Goal: Task Accomplishment & Management: Manage account settings

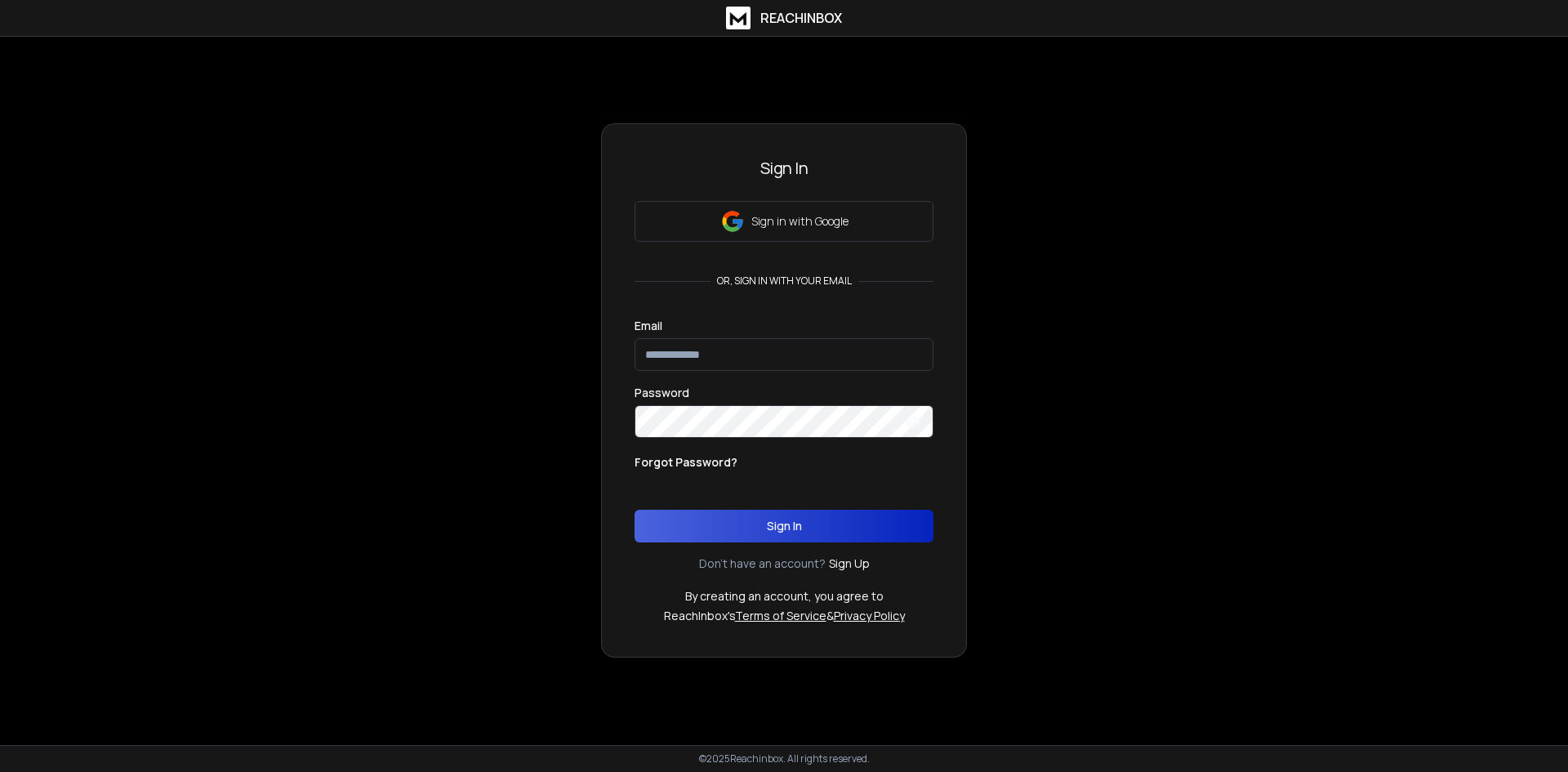
type input "**********"
click at [775, 529] on button "Sign In" at bounding box center [784, 526] width 299 height 33
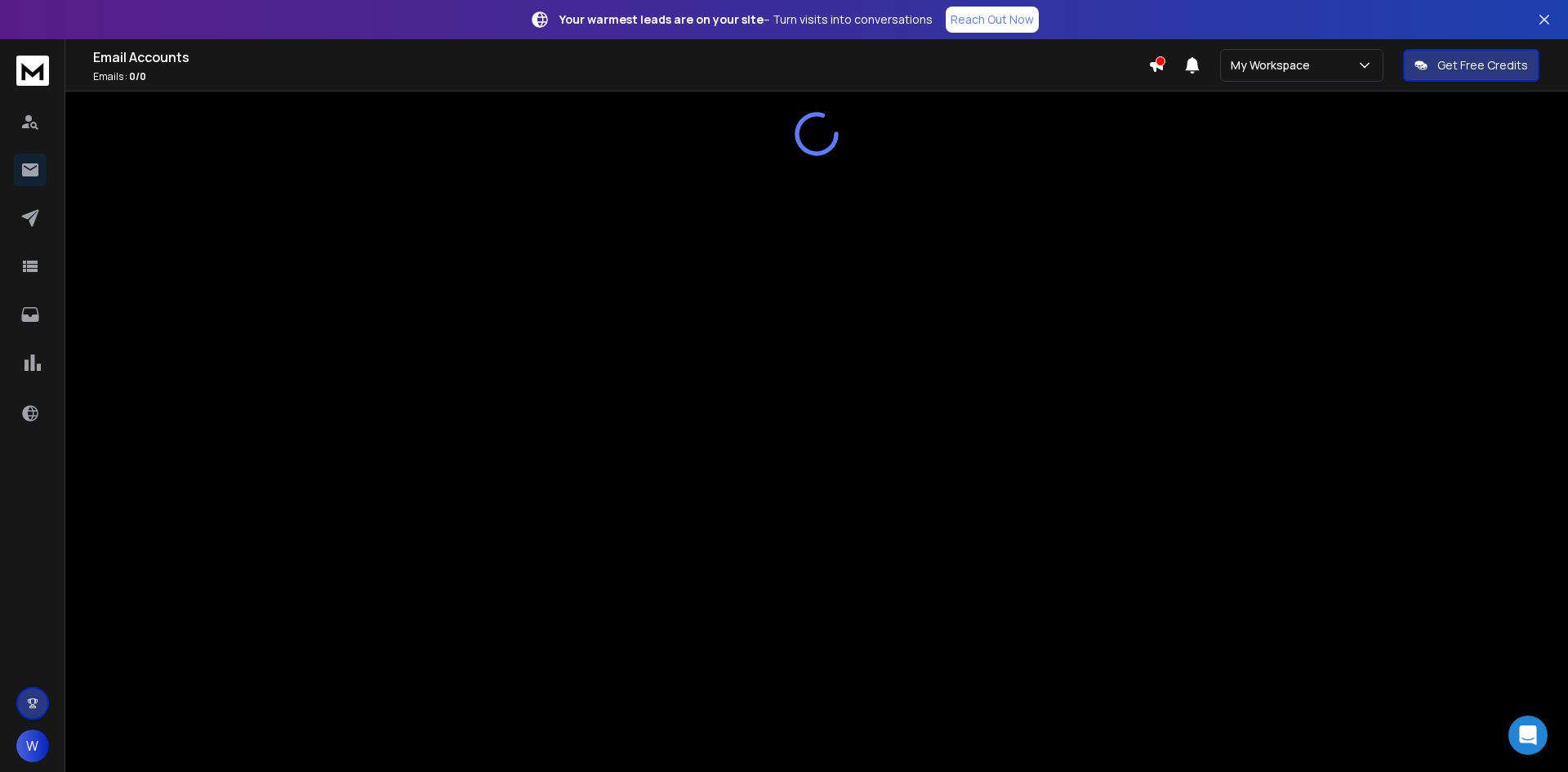
click at [164, 551] on div "Your warmest leads are on your site – Turn visits into conversations Reach Out …" at bounding box center [784, 386] width 1568 height 772
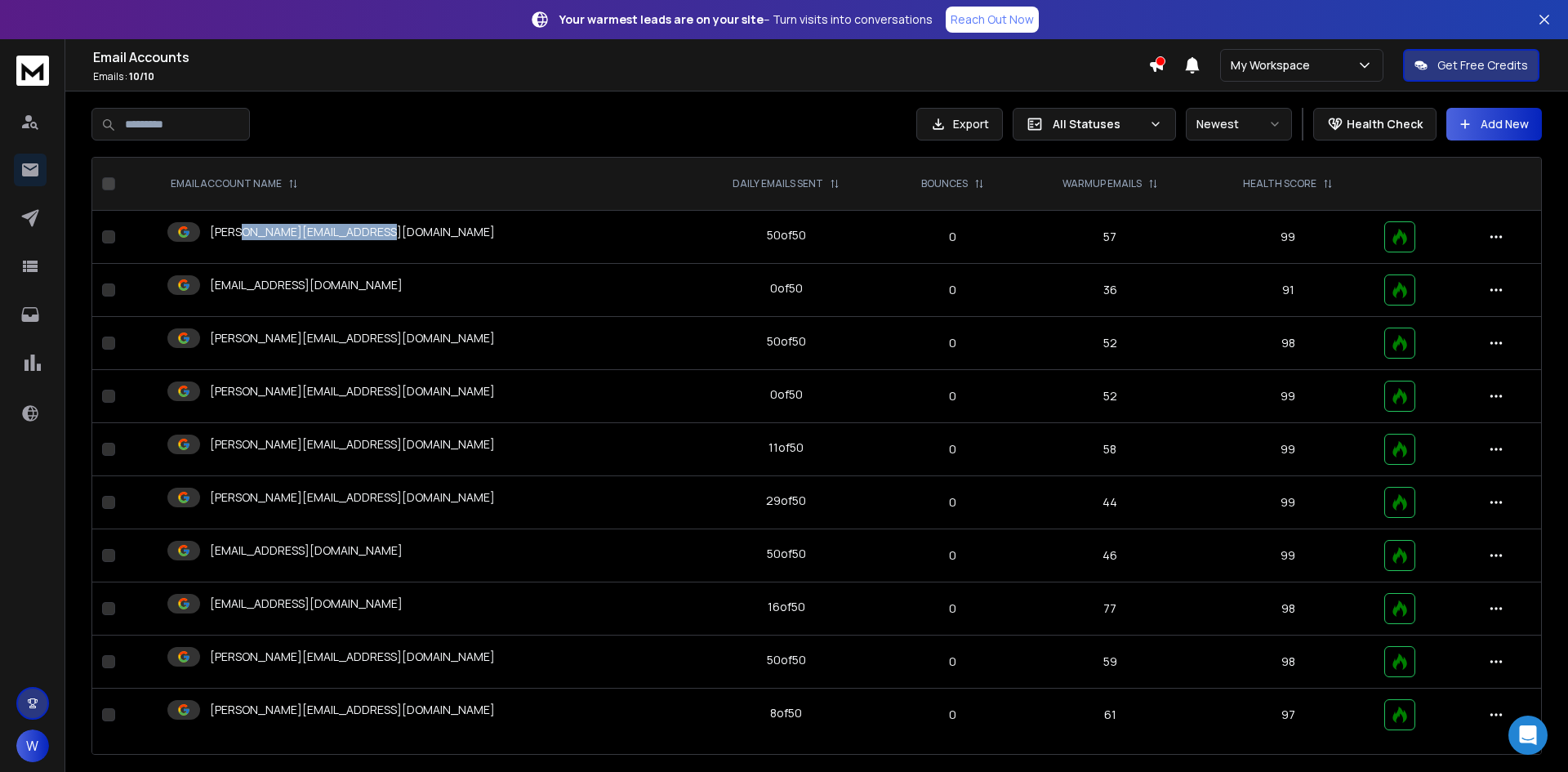
copy p "[DOMAIN_NAME]"
drag, startPoint x: 352, startPoint y: 244, endPoint x: 239, endPoint y: 237, distance: 113.2
click at [239, 237] on div "[PERSON_NAME][EMAIL_ADDRESS][DOMAIN_NAME]" at bounding box center [422, 232] width 510 height 20
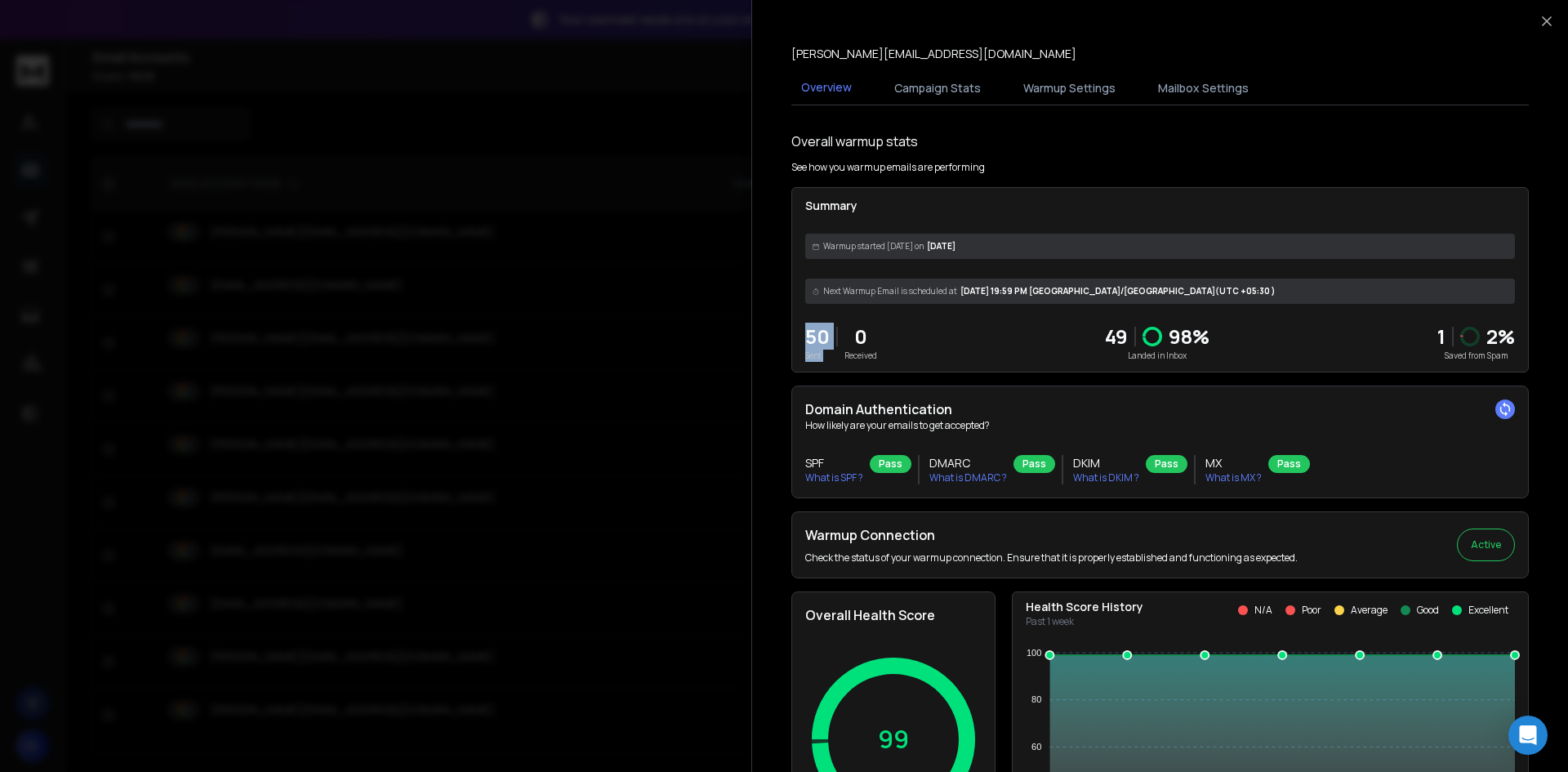
drag, startPoint x: 800, startPoint y: 332, endPoint x: 841, endPoint y: 343, distance: 42.4
click at [841, 343] on div "Summary Warmup started [DATE] on [DATE] Next Warmup Email is scheduled at [DATE…" at bounding box center [1160, 279] width 737 height 185
click at [671, 387] on div at bounding box center [784, 386] width 1568 height 772
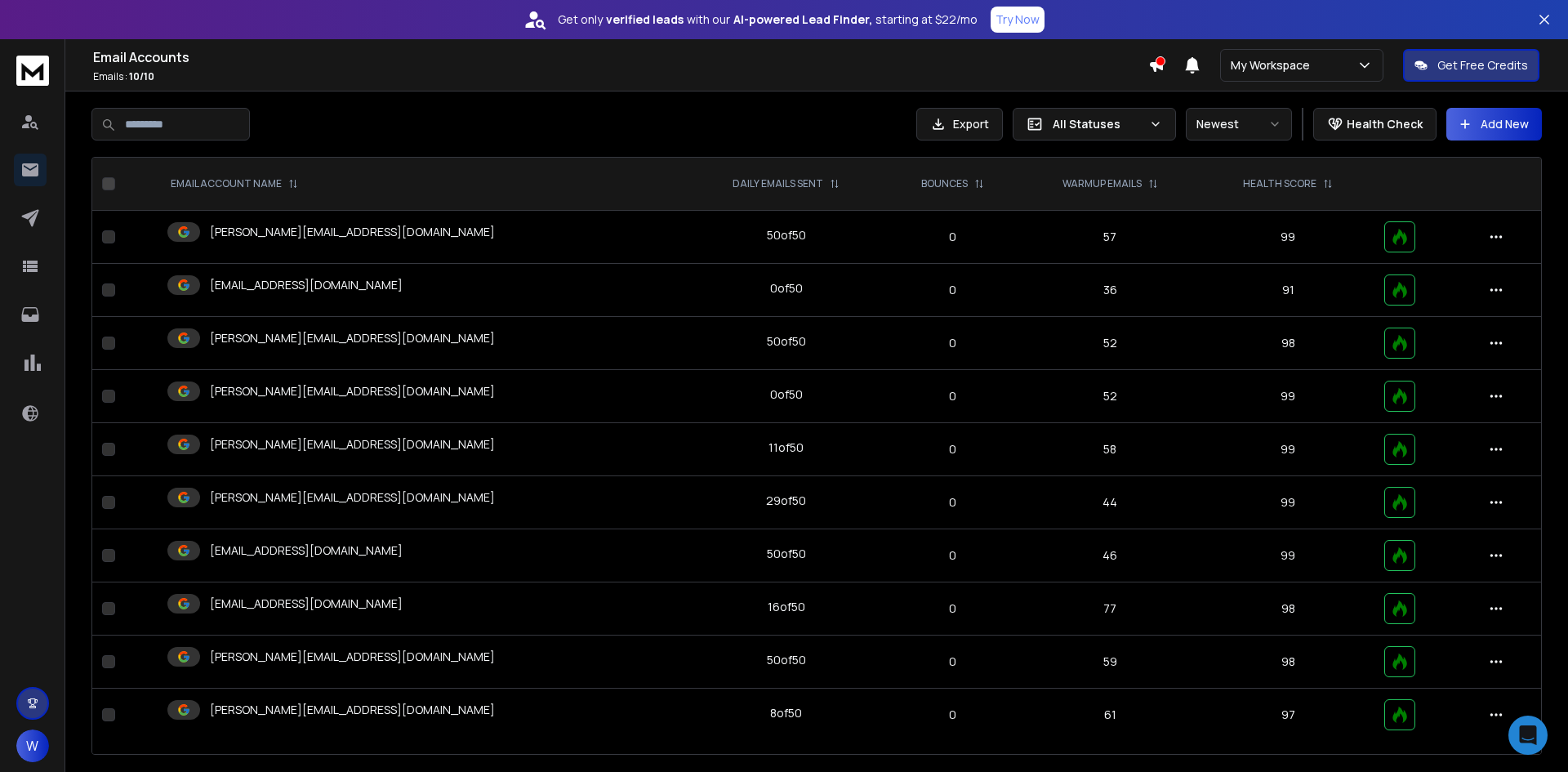
click at [280, 288] on p "[EMAIL_ADDRESS][DOMAIN_NAME]" at bounding box center [307, 285] width 193 height 16
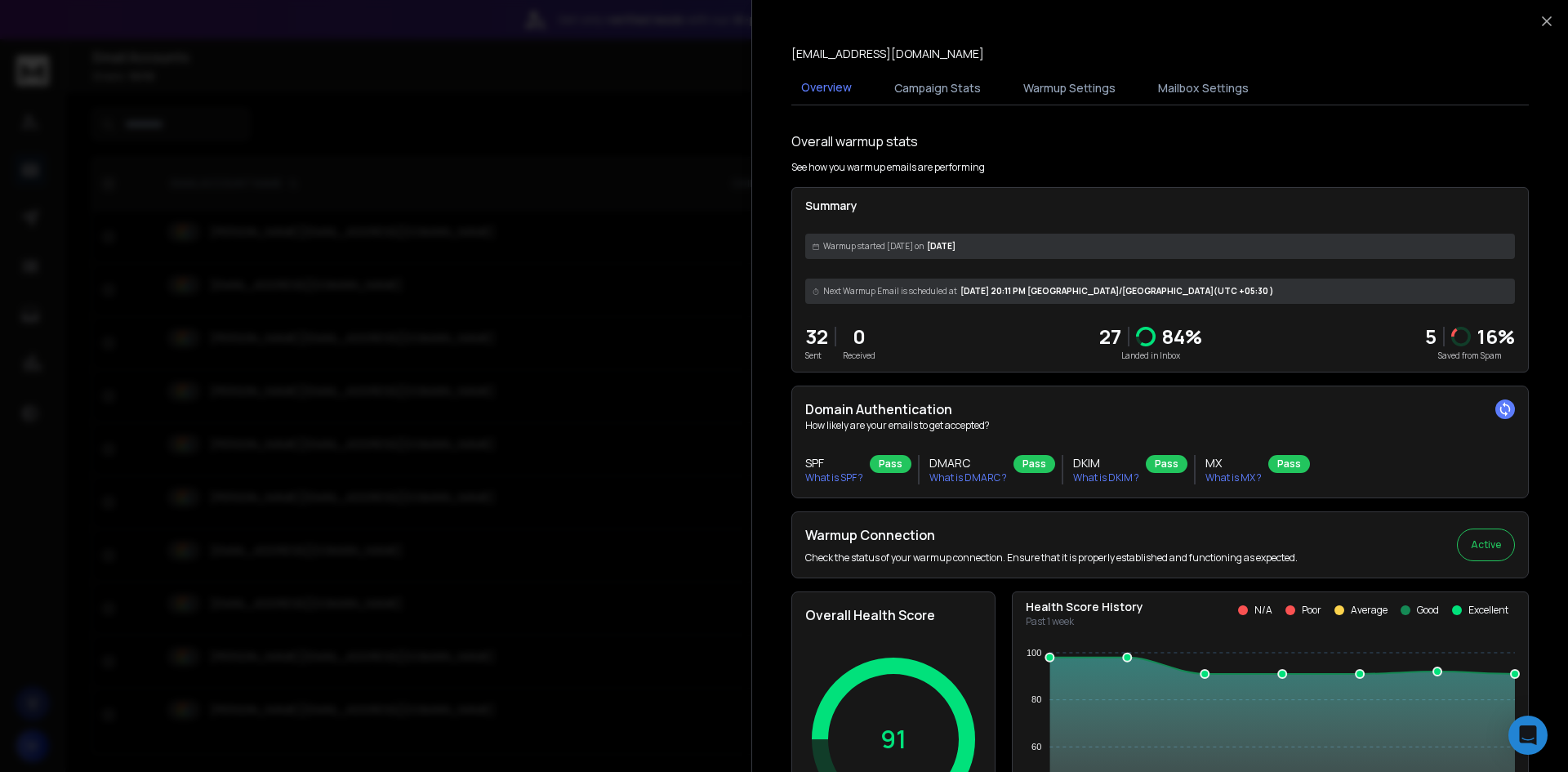
click at [938, 88] on button "Campaign Stats" at bounding box center [938, 88] width 106 height 36
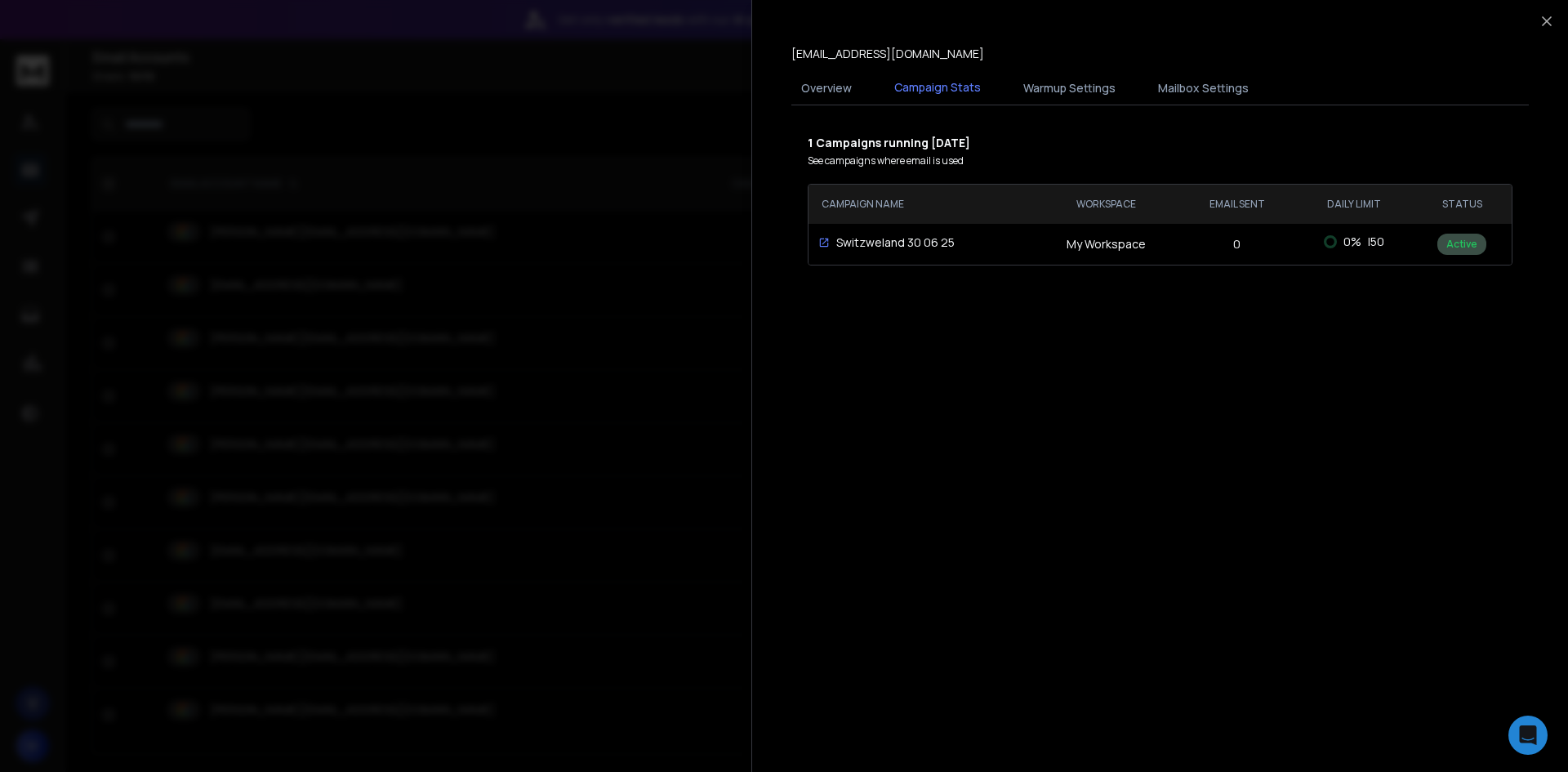
click at [824, 82] on button "Overview" at bounding box center [826, 88] width 70 height 36
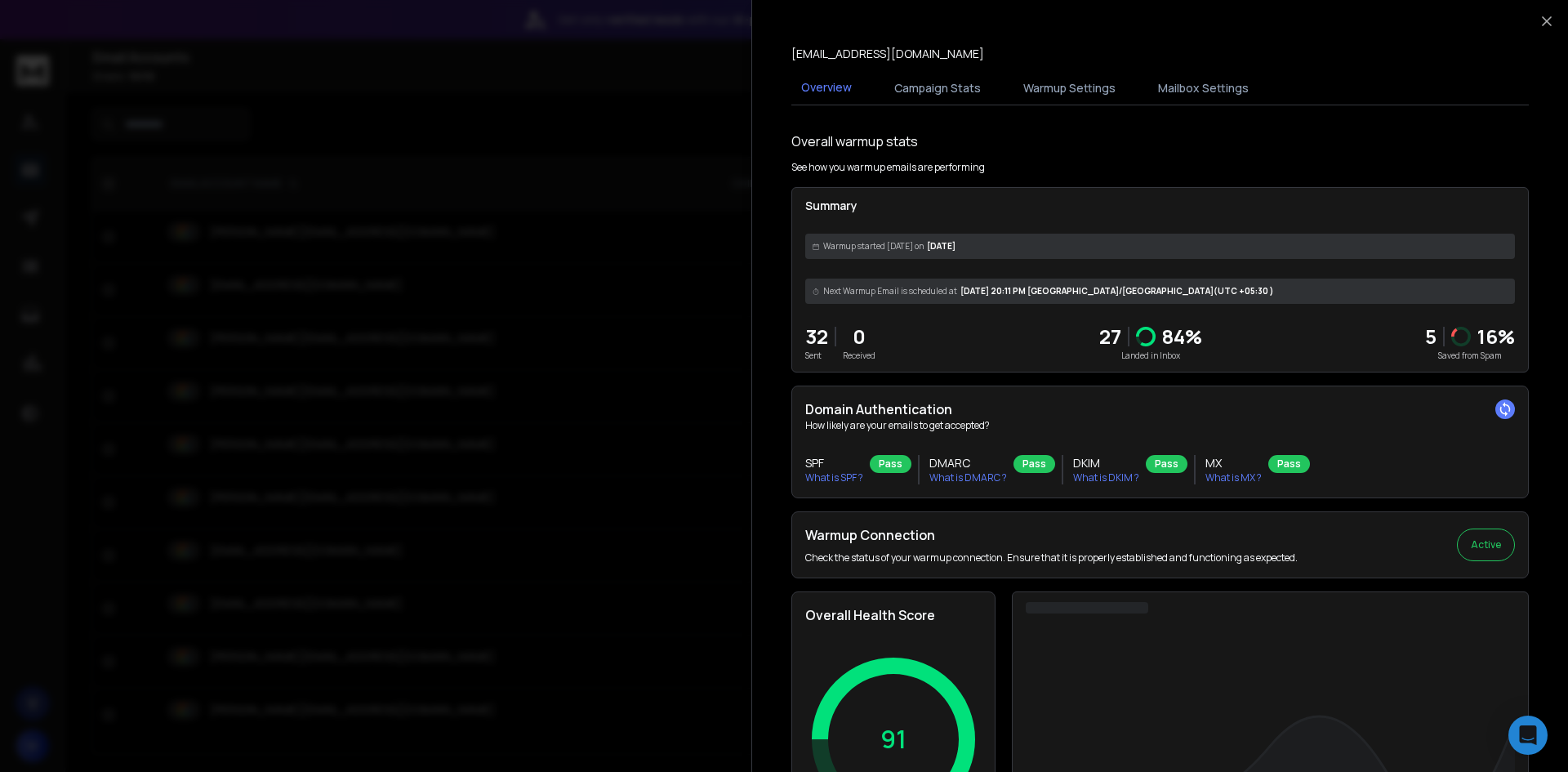
click at [934, 83] on button "Campaign Stats" at bounding box center [938, 88] width 106 height 36
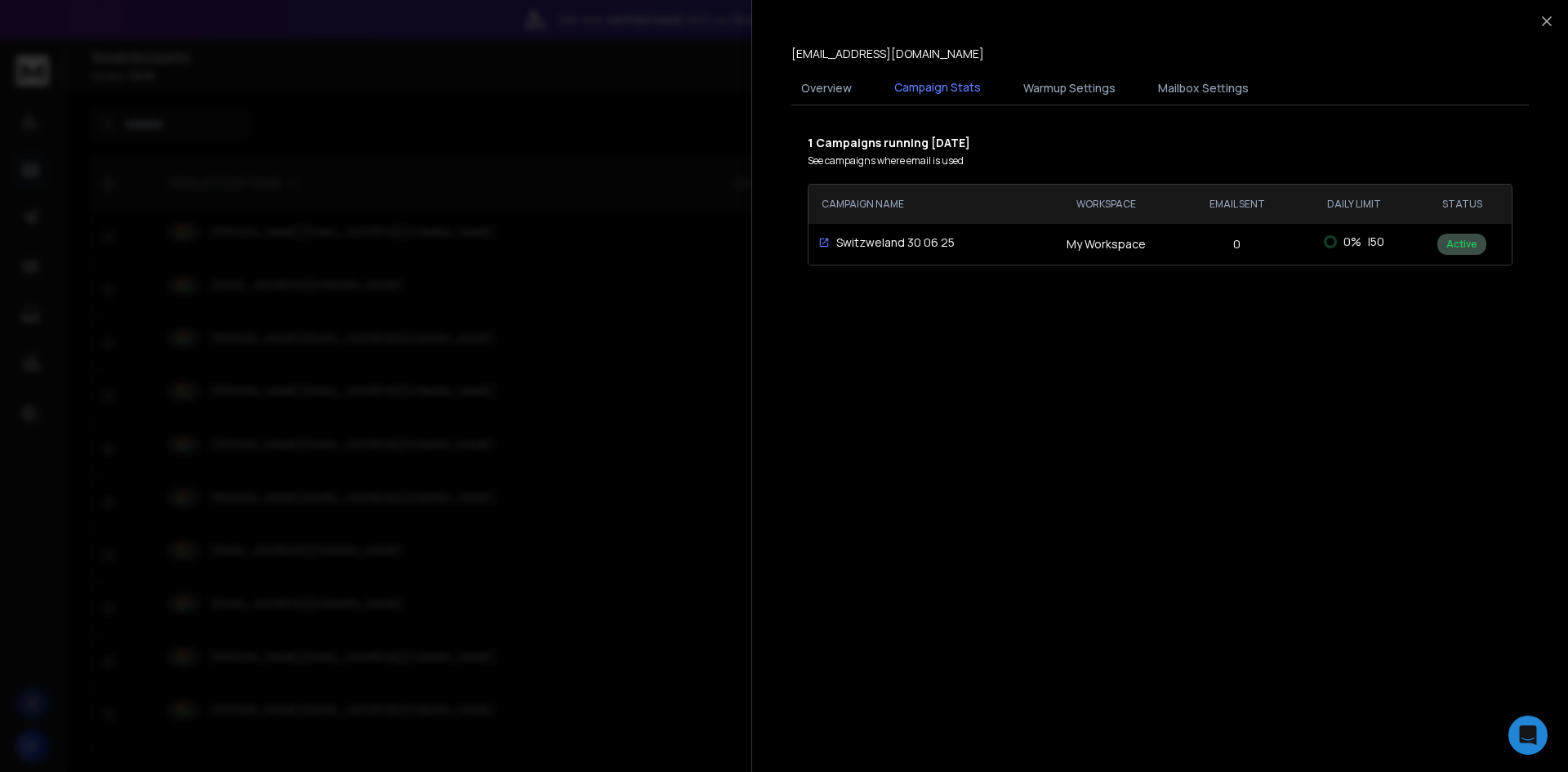
click at [1048, 88] on button "Warmup Settings" at bounding box center [1070, 88] width 112 height 36
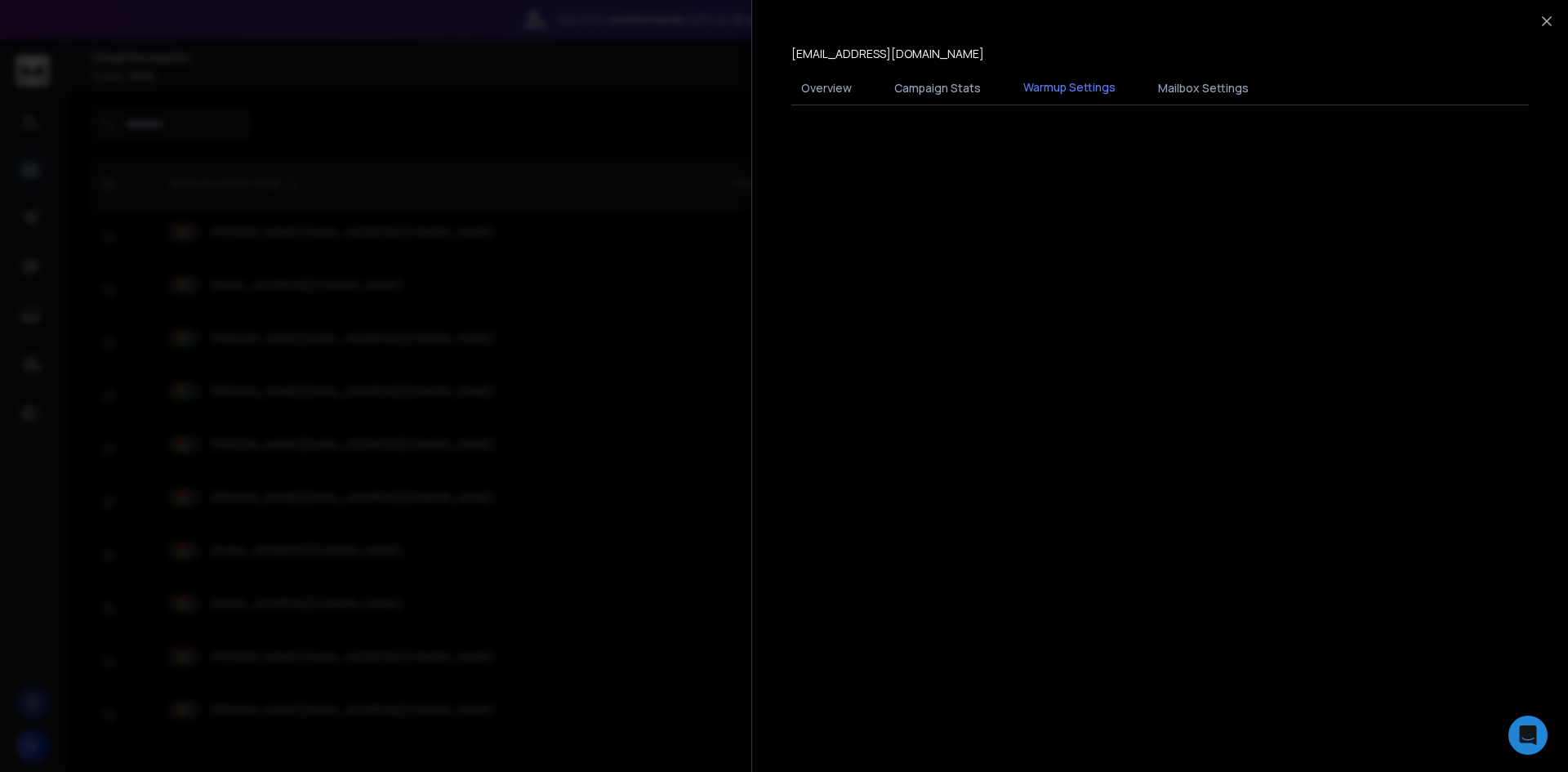
click at [1199, 81] on button "Mailbox Settings" at bounding box center [1204, 88] width 110 height 36
click at [1539, 21] on icon "button" at bounding box center [1547, 21] width 16 height 16
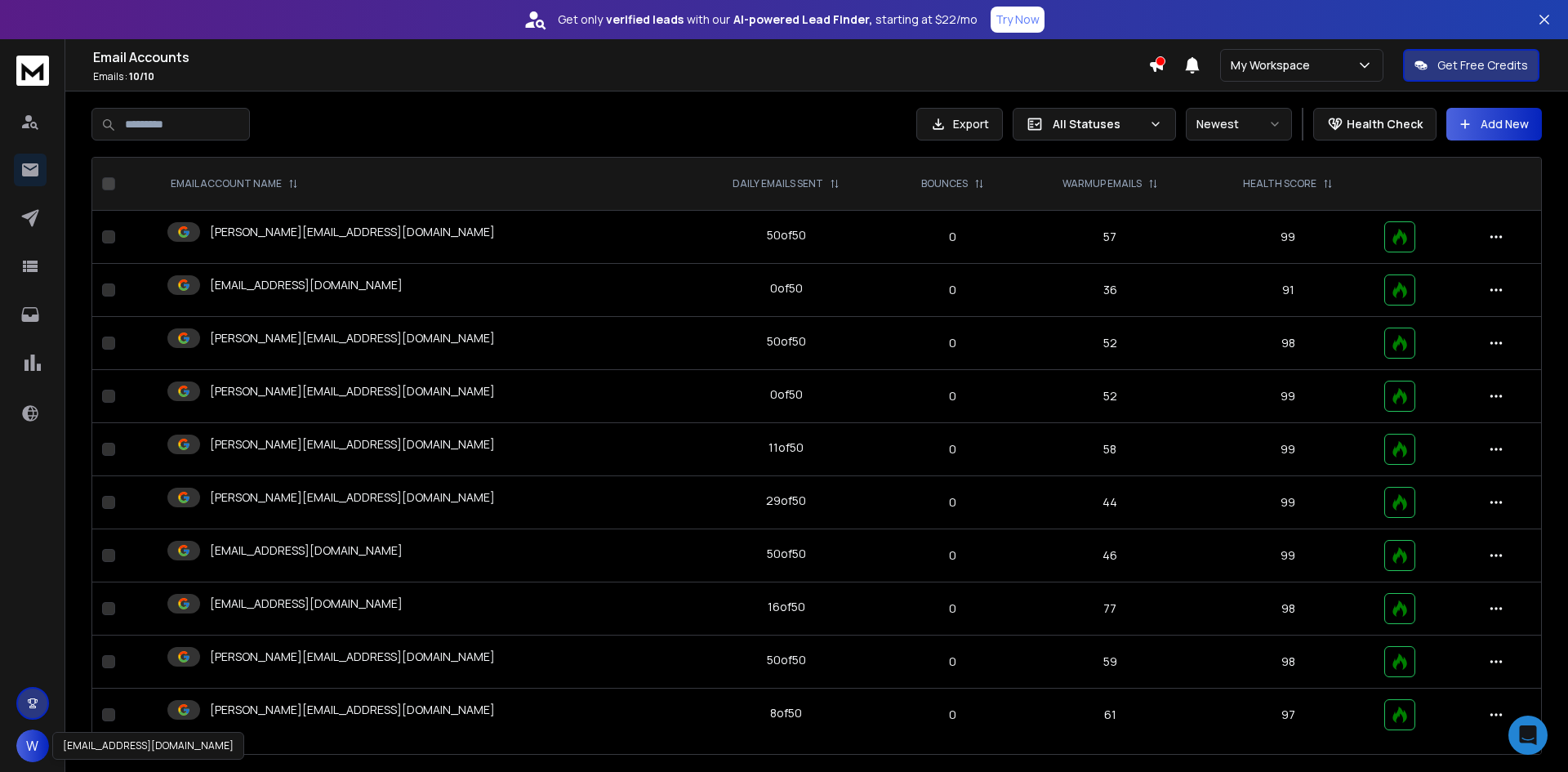
click at [32, 751] on span "W" at bounding box center [33, 746] width 33 height 33
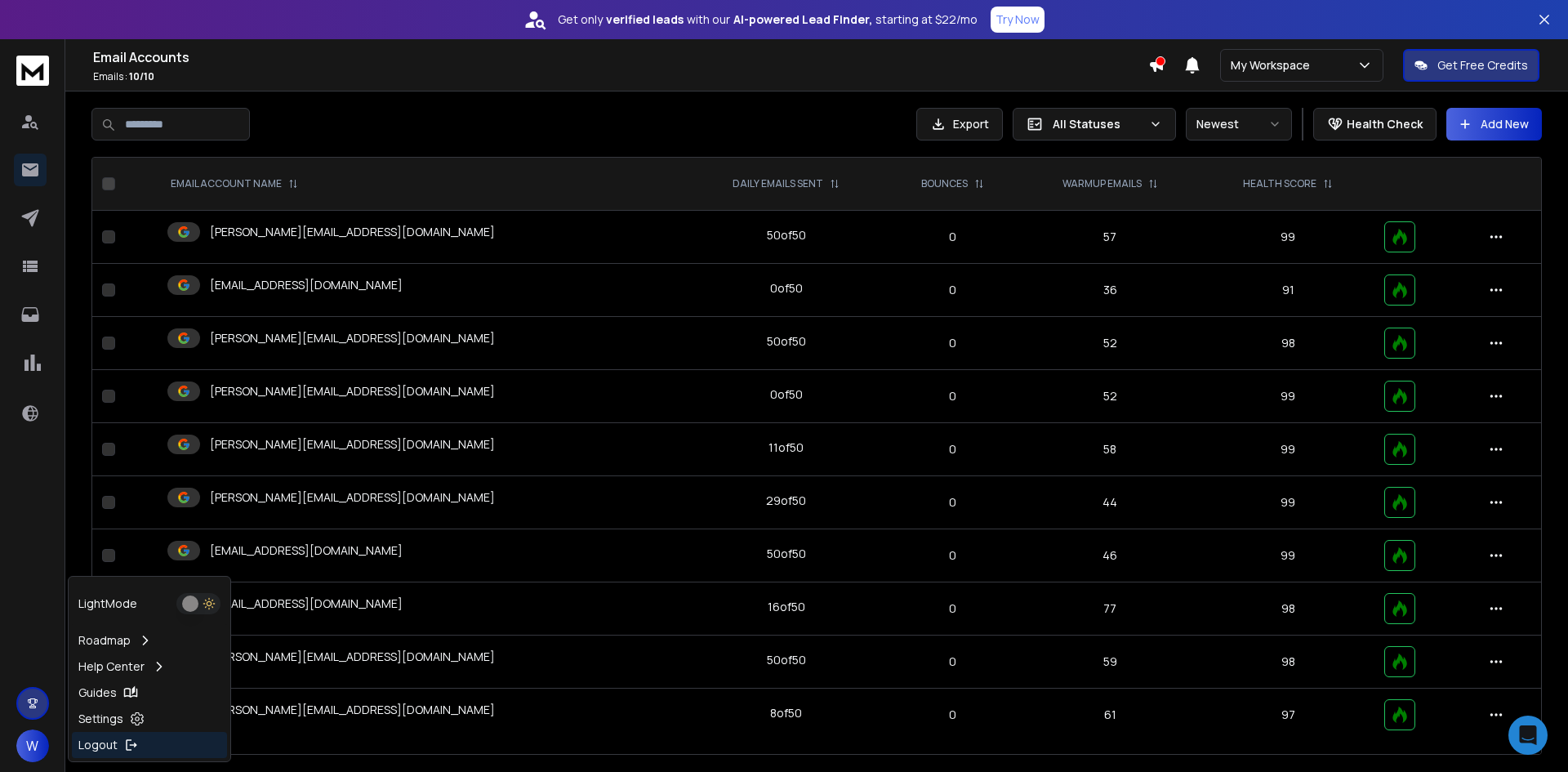
click at [111, 746] on p "Logout" at bounding box center [98, 745] width 40 height 16
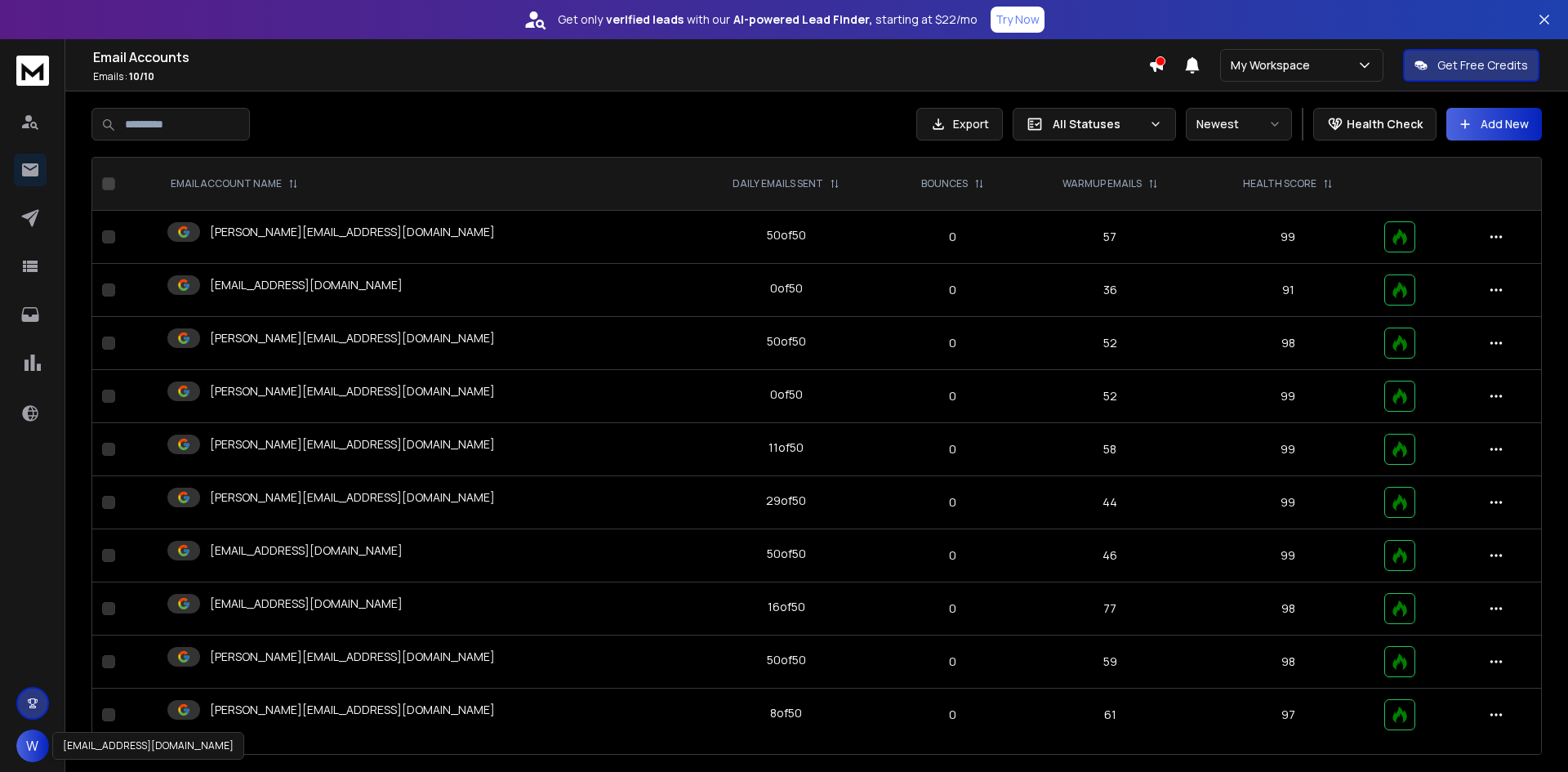
click at [33, 745] on span "W" at bounding box center [33, 746] width 33 height 33
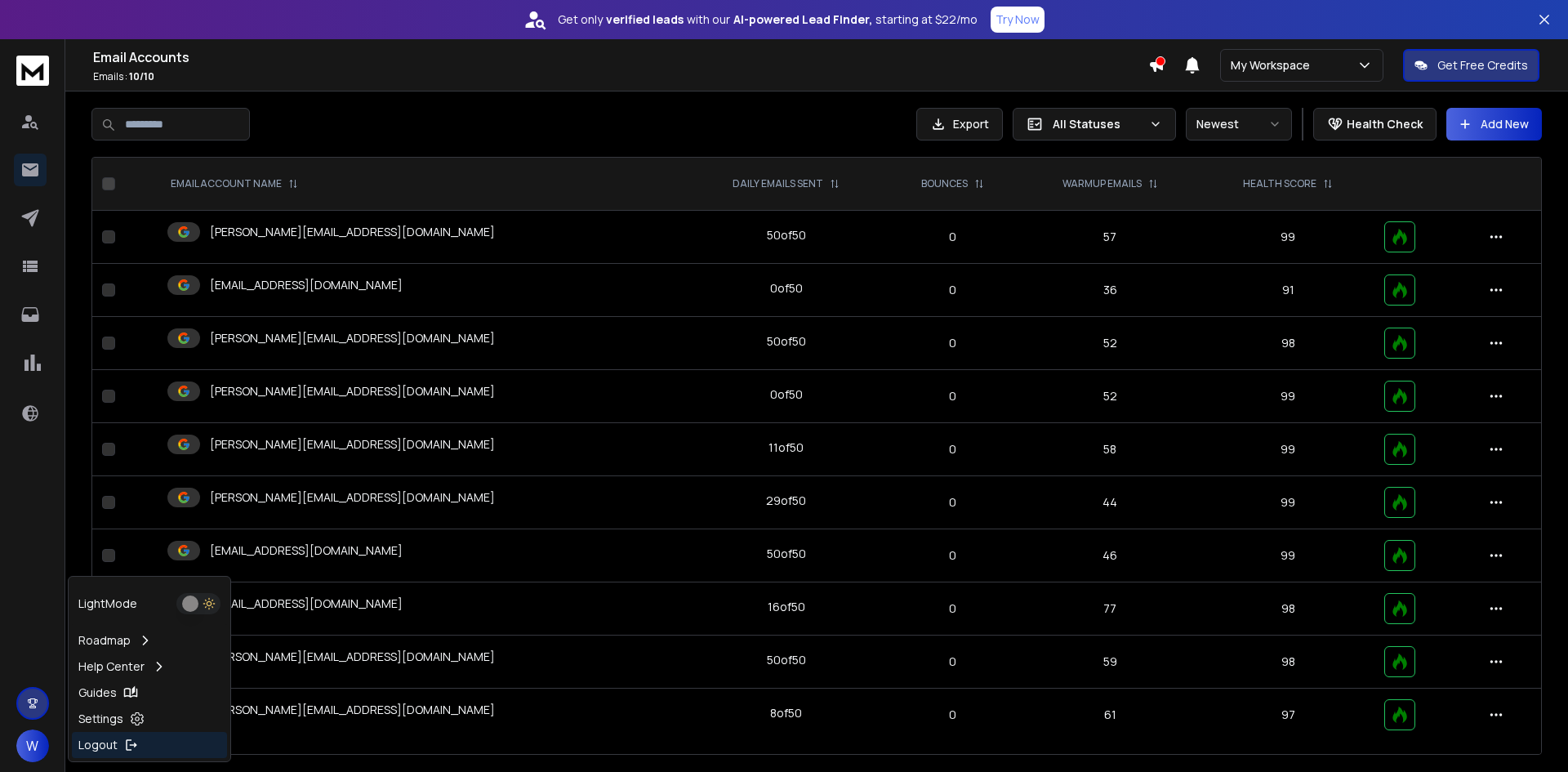
click at [104, 747] on p "Logout" at bounding box center [98, 745] width 40 height 16
